Goal: Information Seeking & Learning: Check status

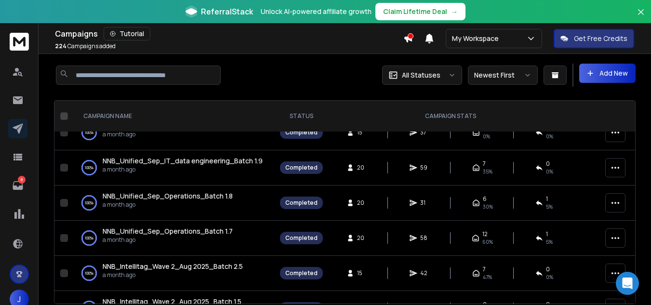
scroll to position [897, 0]
click at [537, 234] on div "1 5 %" at bounding box center [544, 237] width 29 height 15
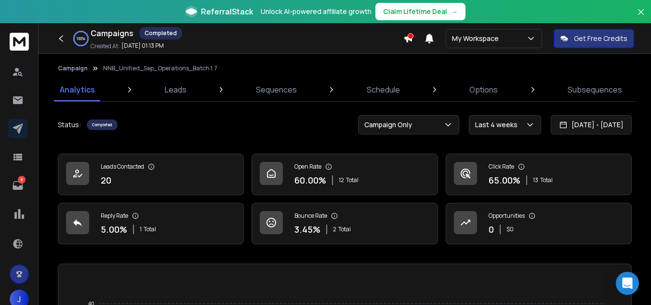
scroll to position [2, 0]
click at [181, 94] on p "Leads" at bounding box center [176, 90] width 22 height 12
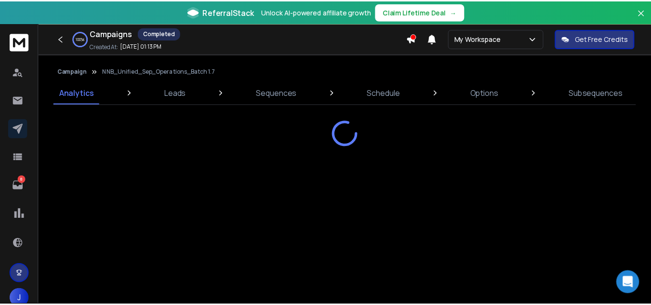
scroll to position [2, 0]
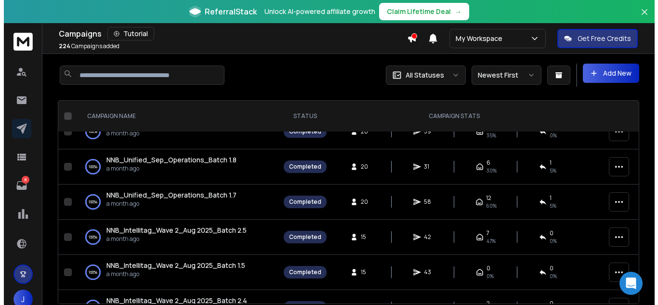
scroll to position [903, 0]
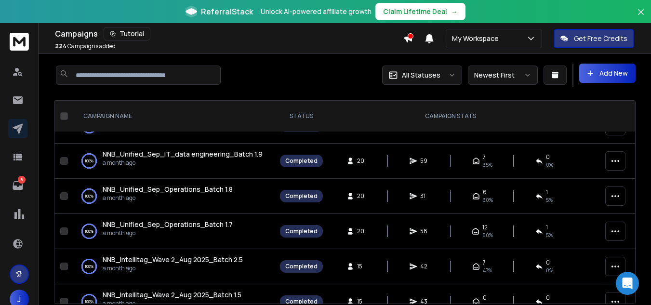
click at [518, 191] on div "20 31 6 30 % 1 5 %" at bounding box center [450, 195] width 232 height 15
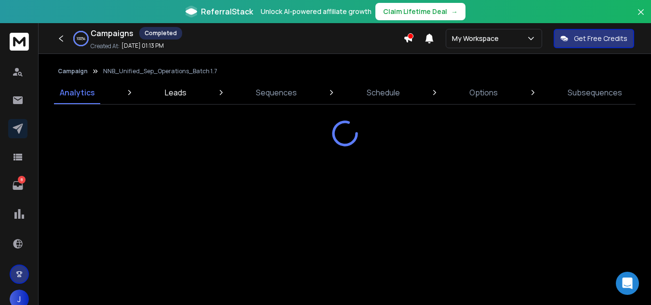
click at [183, 87] on p "Leads" at bounding box center [176, 93] width 22 height 12
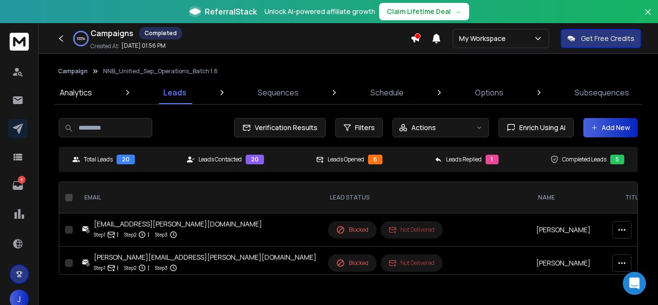
click at [82, 93] on p "Analytics" at bounding box center [76, 93] width 32 height 12
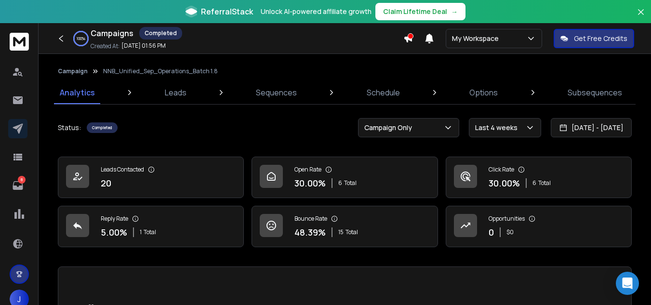
click at [307, 219] on p "Bounce Rate" at bounding box center [310, 219] width 33 height 8
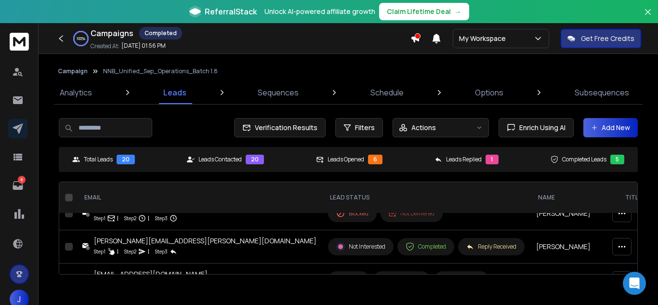
scroll to position [318, 0]
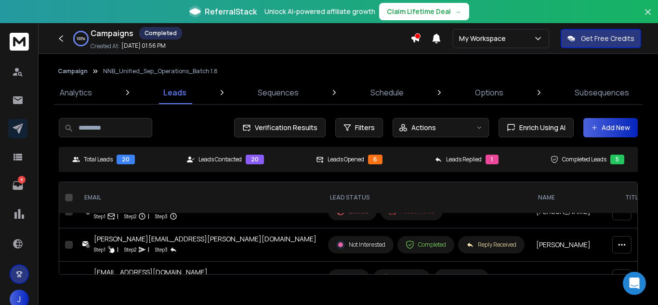
click at [466, 242] on div "Reply Received" at bounding box center [491, 245] width 50 height 8
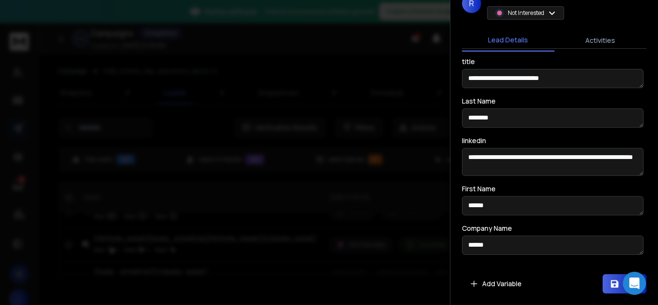
scroll to position [0, 0]
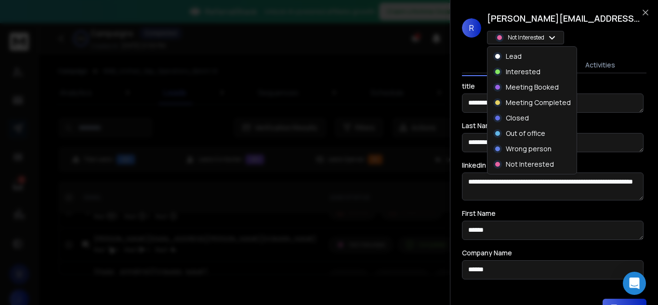
click at [558, 36] on body "ReferralStack Unlock AI-powered affiliate growth Lifetime Deals available! Clai…" at bounding box center [329, 152] width 658 height 305
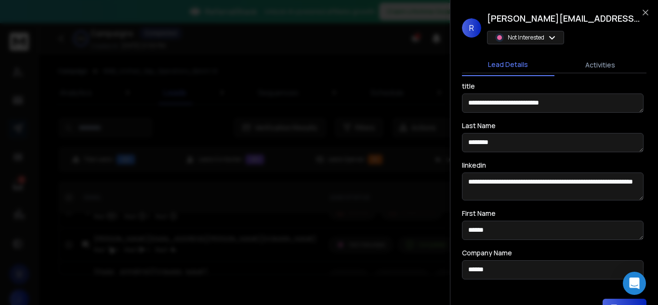
click at [643, 11] on body "ReferralStack Unlock AI-powered affiliate growth Lifetime Deals available! Clai…" at bounding box center [329, 152] width 658 height 305
click at [643, 11] on icon "button" at bounding box center [646, 13] width 10 height 10
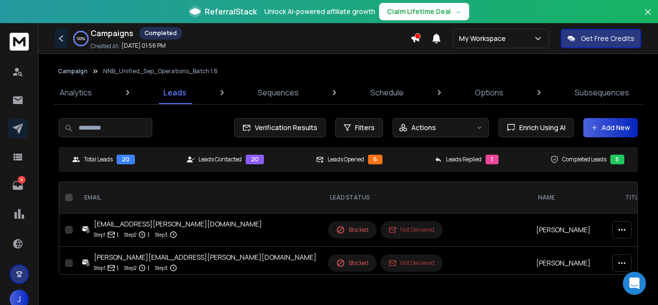
click at [60, 34] on icon at bounding box center [61, 38] width 9 height 9
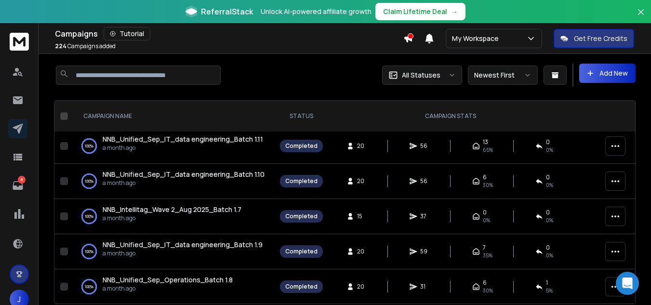
scroll to position [813, 0]
click at [245, 248] on span "NNB_Unified_Sep_IT_data engineering_Batch 1.9" at bounding box center [183, 243] width 160 height 9
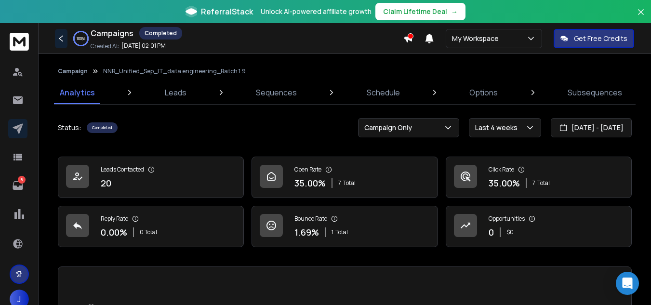
click at [59, 41] on icon at bounding box center [61, 38] width 9 height 9
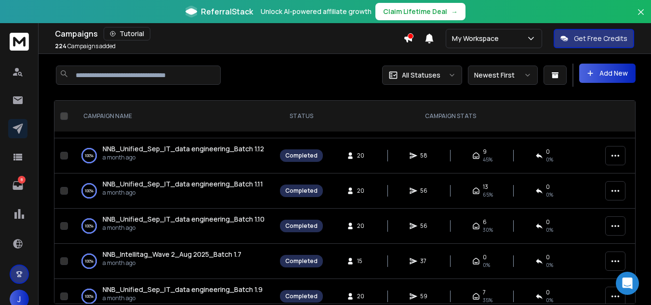
scroll to position [768, 0]
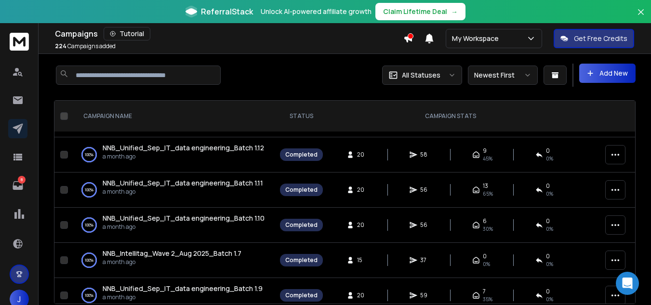
click at [250, 216] on span "NNB_Unified_Sep_IT_data engineering_Batch 1.10" at bounding box center [184, 217] width 162 height 9
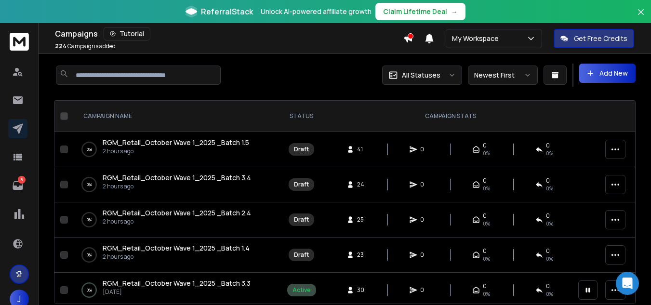
click at [204, 194] on div "RGM_Retail_October Wave 1_2025 _Batch 3.4 2 hours ago" at bounding box center [177, 184] width 148 height 23
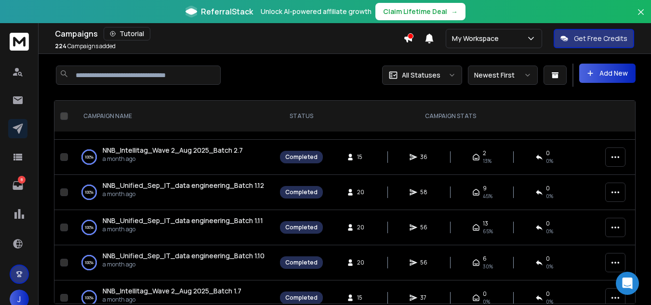
scroll to position [732, 0]
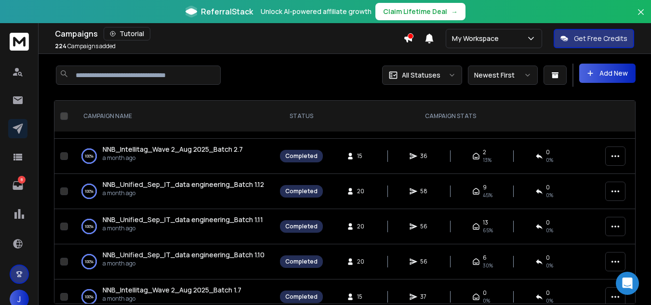
click at [243, 224] on link "NNB_Unified_Sep_IT_data engineering_Batch 1.11" at bounding box center [183, 220] width 160 height 10
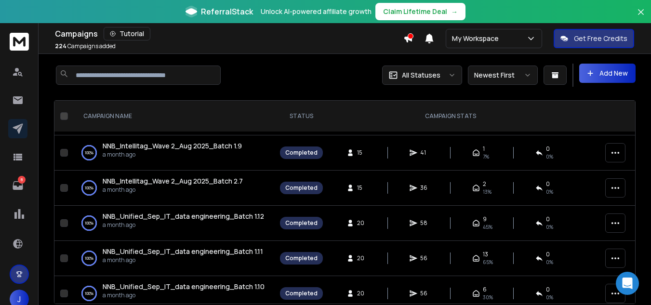
scroll to position [701, 0]
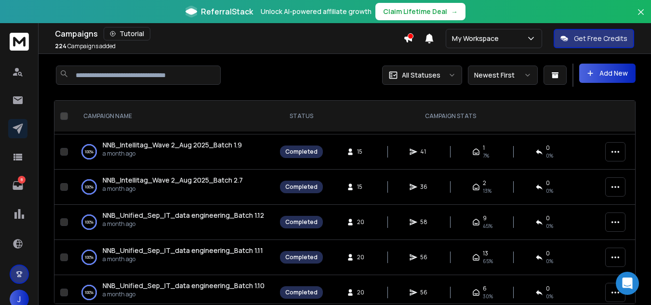
click at [232, 212] on span "NNB_Unified_Sep_IT_data engineering_Batch 1.12" at bounding box center [183, 215] width 161 height 9
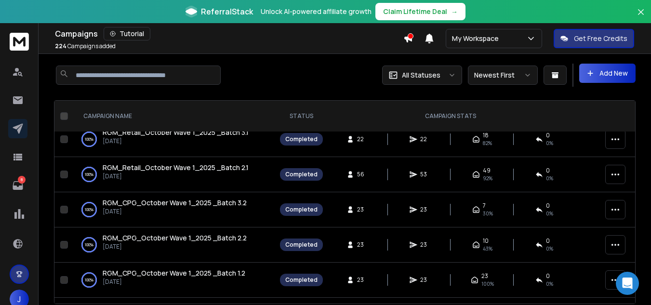
scroll to position [363, 0]
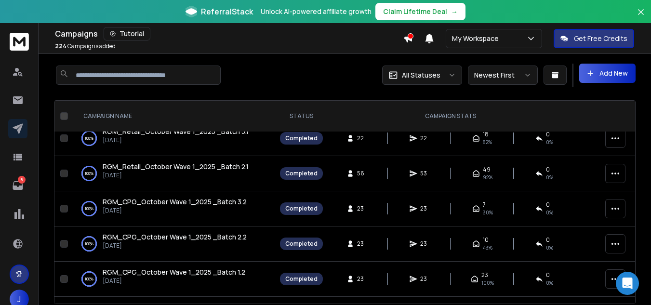
click at [141, 239] on span "RGM_CPG_October Wave 1_2025 _Batch 2.2" at bounding box center [175, 236] width 144 height 9
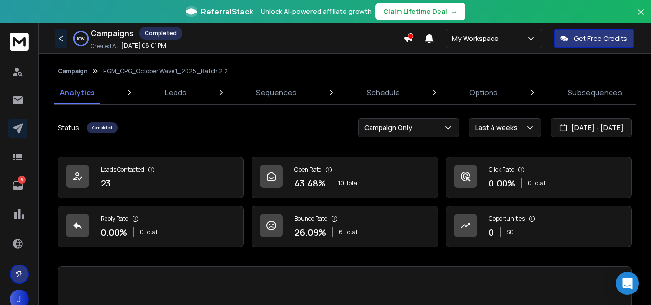
click at [61, 33] on button at bounding box center [61, 38] width 13 height 19
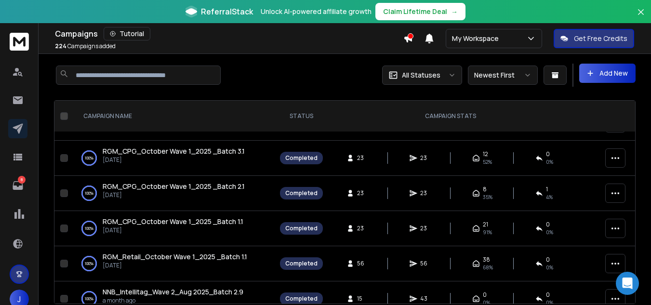
scroll to position [518, 0]
click at [204, 224] on span "RGM_CPG_October Wave 1_2025 _Batch 1.1" at bounding box center [173, 221] width 141 height 9
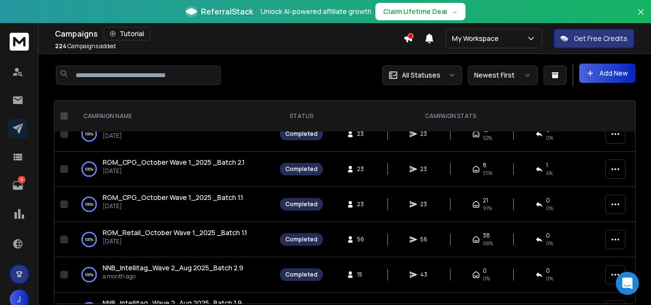
scroll to position [540, 0]
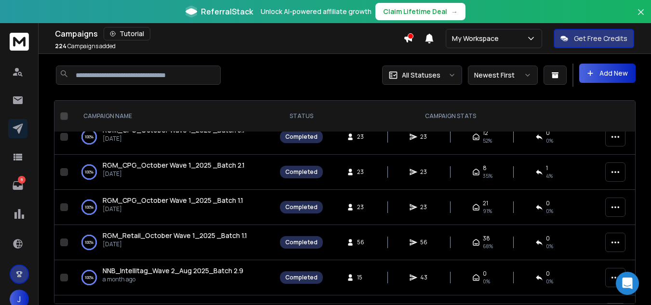
click at [212, 202] on span "RGM_CPG_October Wave 1_2025 _Batch 1.1" at bounding box center [173, 200] width 141 height 9
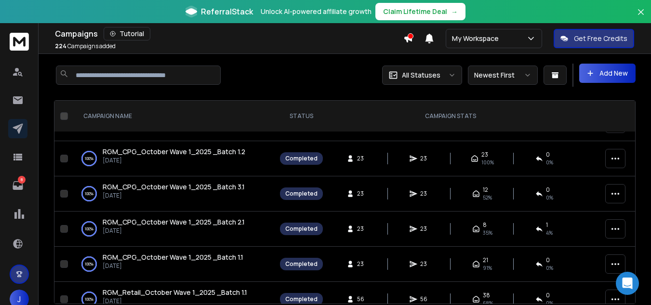
scroll to position [483, 0]
click at [217, 221] on span "RGM_CPG_October Wave 1_2025 _Batch 2.1" at bounding box center [174, 222] width 142 height 9
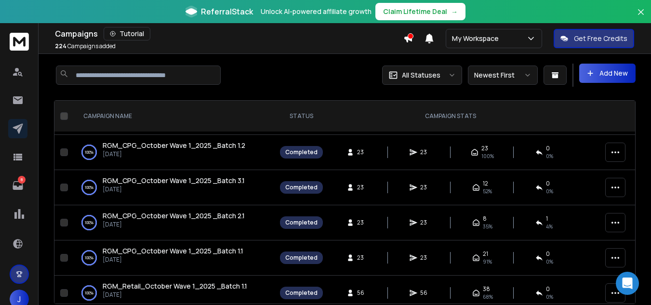
scroll to position [485, 0]
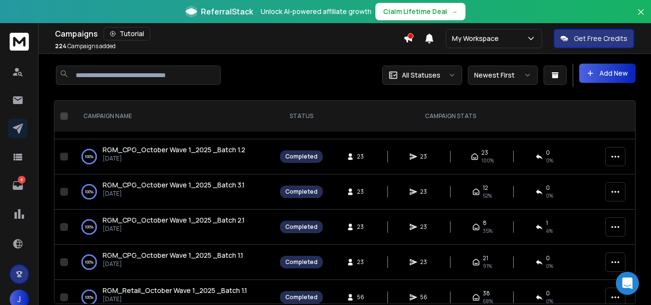
click at [225, 182] on span "RGM_CPG_October Wave 1_2025 _Batch 3.1" at bounding box center [174, 184] width 142 height 9
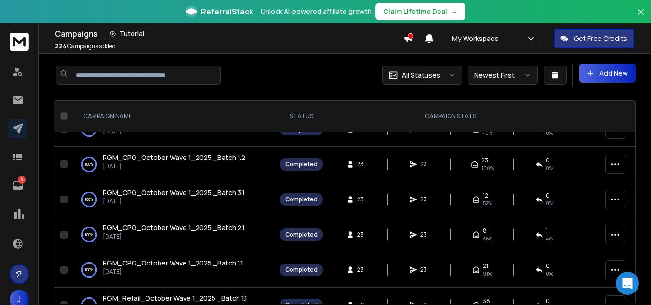
scroll to position [477, 0]
click at [220, 227] on span "RGM_CPG_October Wave 1_2025 _Batch 2.1" at bounding box center [174, 227] width 142 height 9
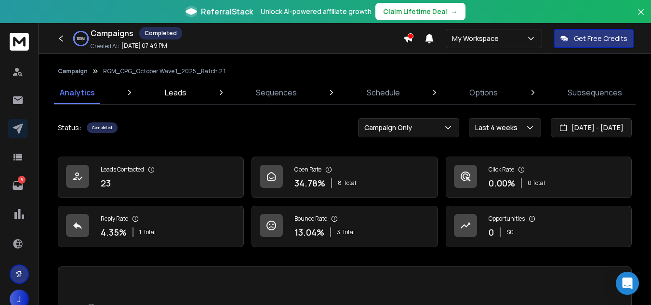
click at [185, 85] on link "Leads" at bounding box center [175, 92] width 33 height 23
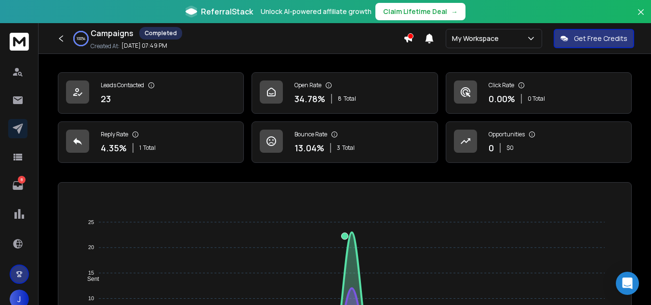
scroll to position [85, 0]
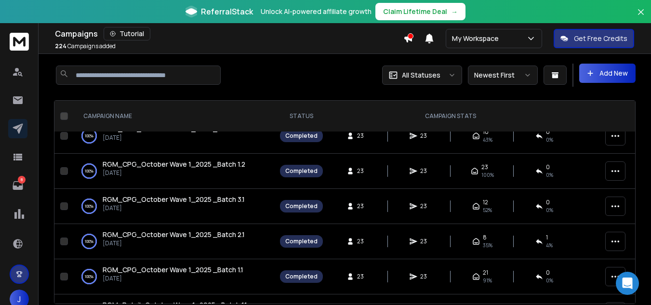
scroll to position [511, 0]
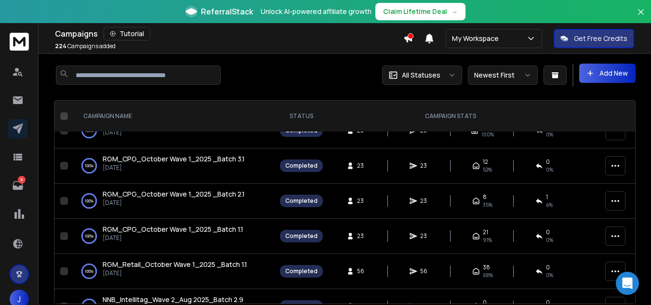
click at [210, 159] on span "RGM_CPG_October Wave 1_2025 _Batch 3.1" at bounding box center [174, 158] width 142 height 9
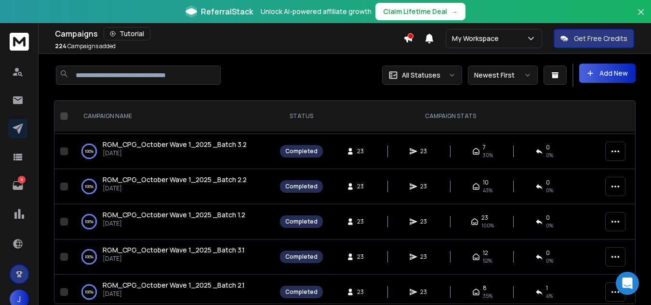
scroll to position [417, 0]
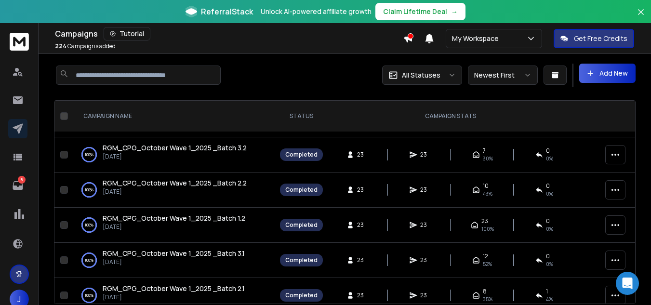
click at [228, 179] on span "RGM_CPG_October Wave 1_2025 _Batch 2.2" at bounding box center [175, 182] width 144 height 9
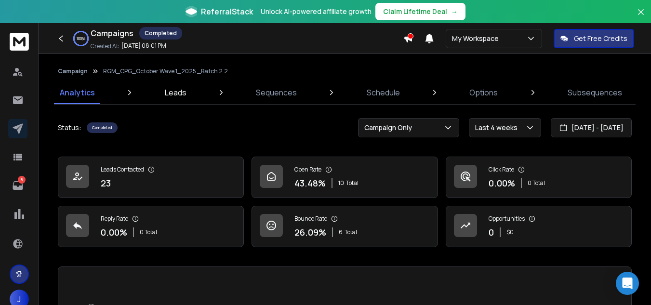
click at [180, 89] on p "Leads" at bounding box center [176, 93] width 22 height 12
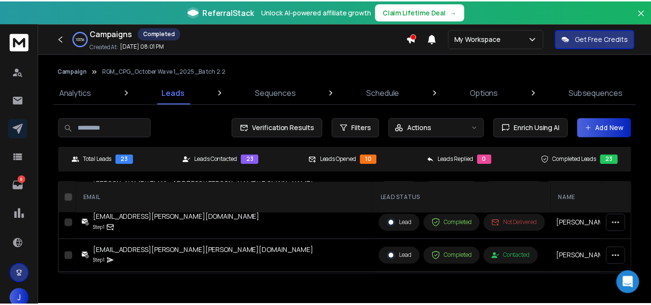
scroll to position [473, 0]
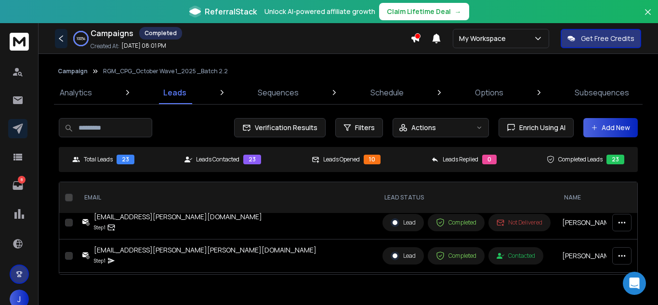
click at [58, 38] on icon at bounding box center [61, 38] width 9 height 9
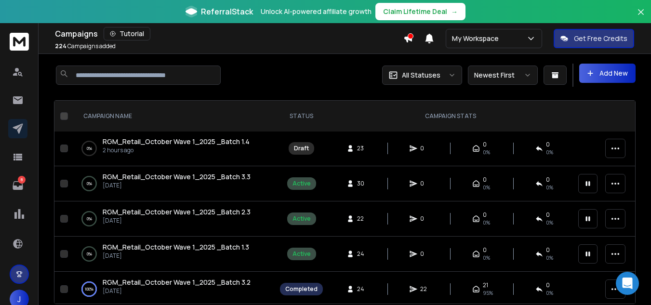
scroll to position [106, 0]
click at [174, 176] on span "RGM_Retail_October Wave 1_2025 _Batch 3.3" at bounding box center [177, 176] width 148 height 9
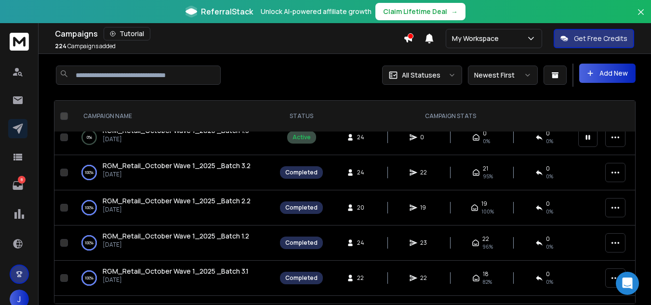
scroll to position [224, 0]
click at [209, 169] on span "RGM_Retail_October Wave 1_2025 _Batch 3.2" at bounding box center [177, 164] width 148 height 9
